Goal: Task Accomplishment & Management: Use online tool/utility

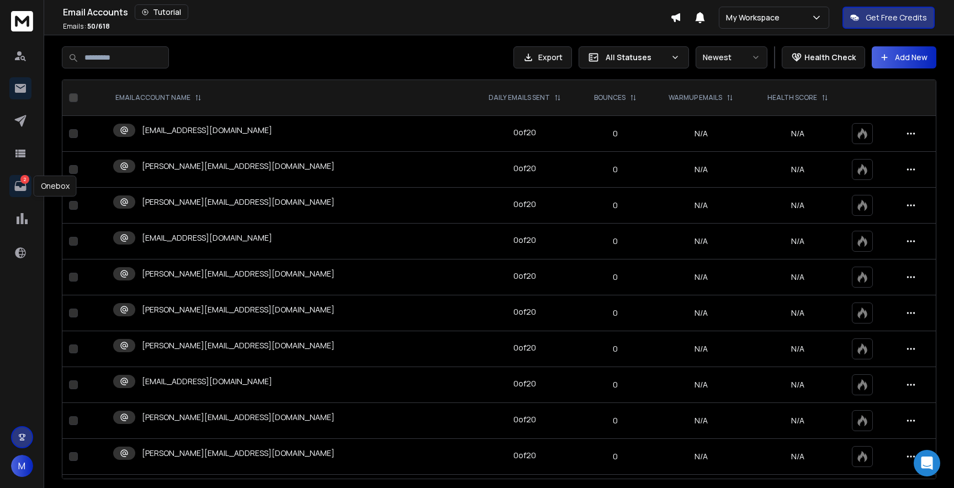
click at [13, 190] on link "2" at bounding box center [20, 186] width 22 height 22
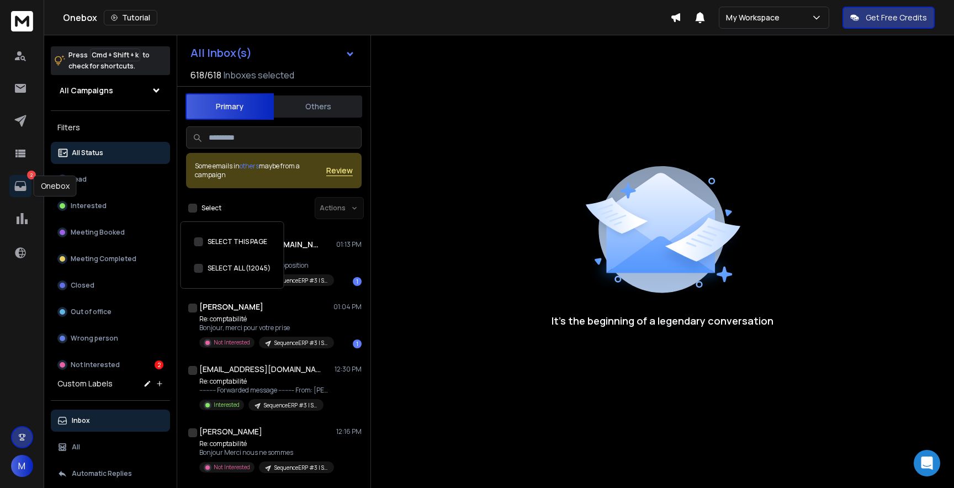
click at [246, 266] on label "SELECT ALL (12045)" at bounding box center [239, 268] width 63 height 9
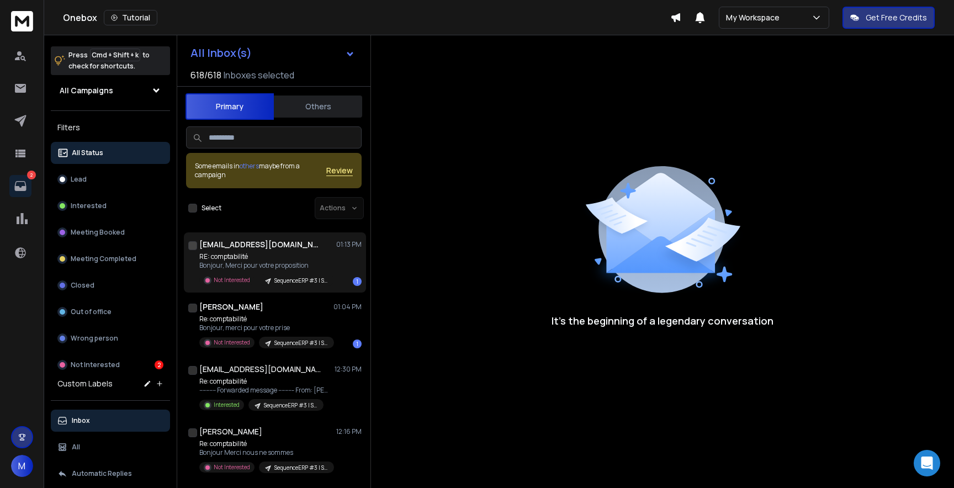
click at [309, 261] on p "Bonjour, Merci pour votre proposition" at bounding box center [265, 265] width 132 height 9
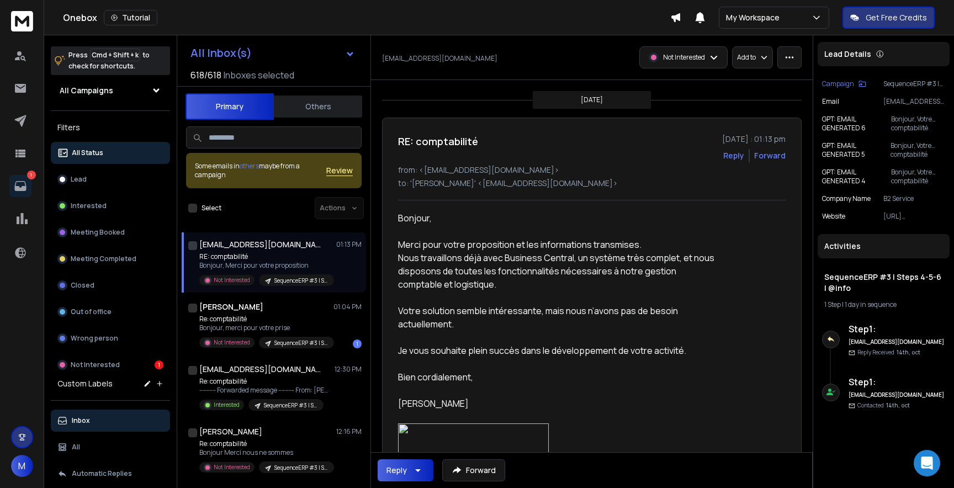
click at [405, 218] on p "Bonjour," at bounding box center [559, 217] width 322 height 13
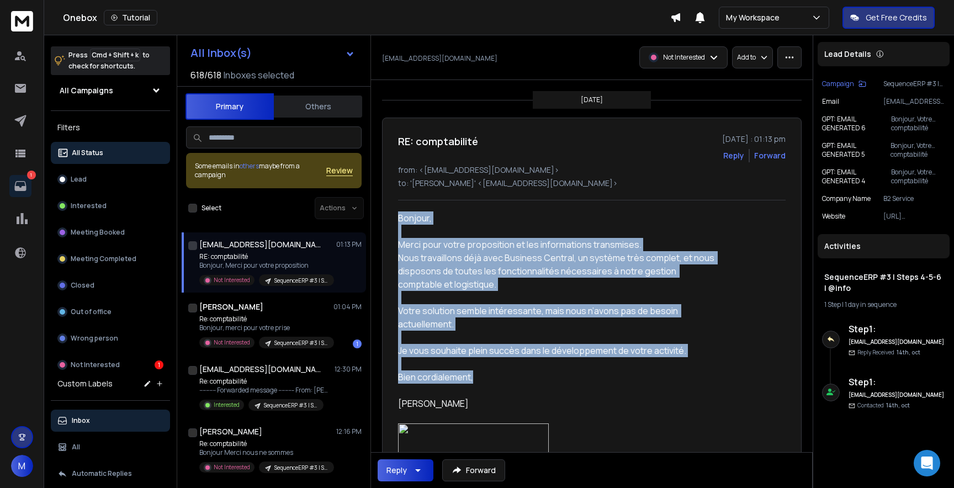
drag, startPoint x: 405, startPoint y: 218, endPoint x: 472, endPoint y: 379, distance: 174.2
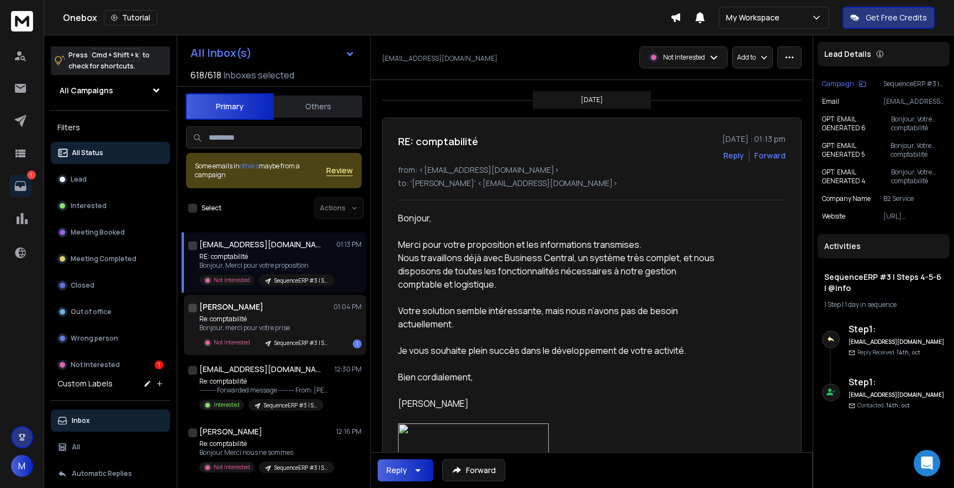
drag, startPoint x: 289, startPoint y: 295, endPoint x: 289, endPoint y: 302, distance: 7.7
click at [289, 295] on div "[PERSON_NAME] 01:04 PM Re: comptabilité Bonjour, merci pour votre prise Not Int…" at bounding box center [275, 325] width 182 height 60
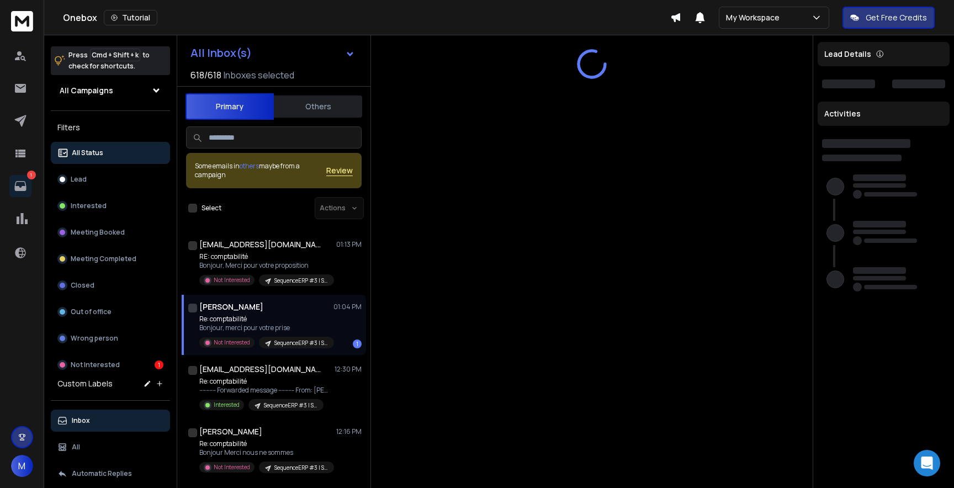
click at [289, 305] on div "[PERSON_NAME] 01:04 PM" at bounding box center [280, 306] width 162 height 11
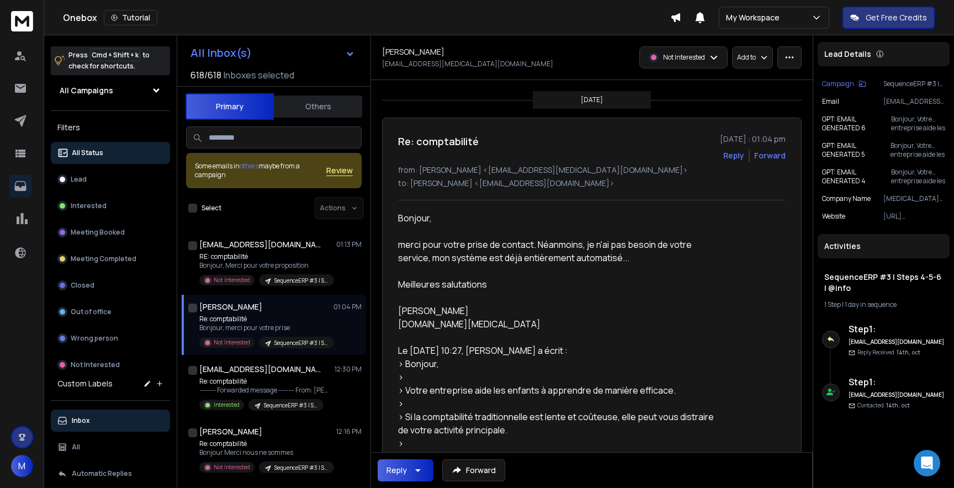
click at [408, 216] on div "Bonjour, merci pour votre prise de contact. Néanmoins, je n'ai pas besoin de vo…" at bounding box center [563, 460] width 331 height 499
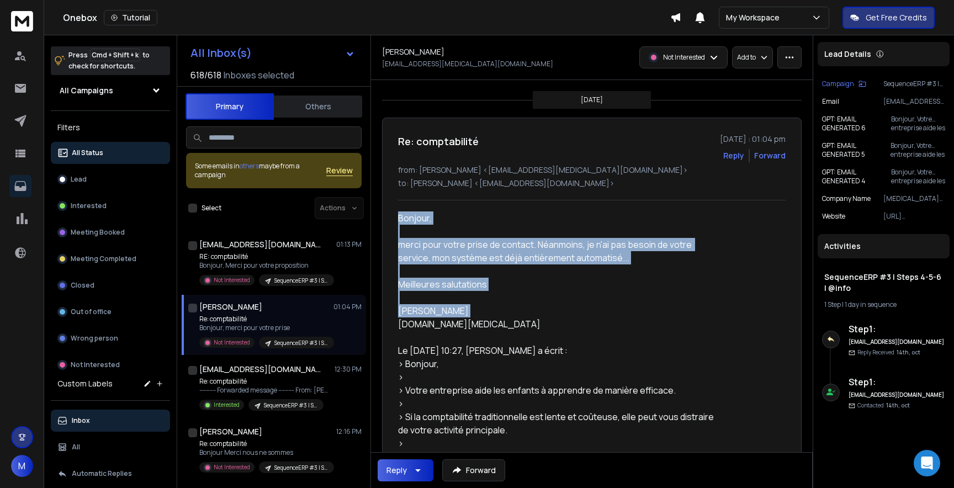
drag, startPoint x: 408, startPoint y: 216, endPoint x: 474, endPoint y: 310, distance: 114.9
click at [474, 310] on div "Bonjour, merci pour votre prise de contact. Néanmoins, je n'ai pas besoin de vo…" at bounding box center [563, 460] width 331 height 499
